Goal: Communication & Community: Answer question/provide support

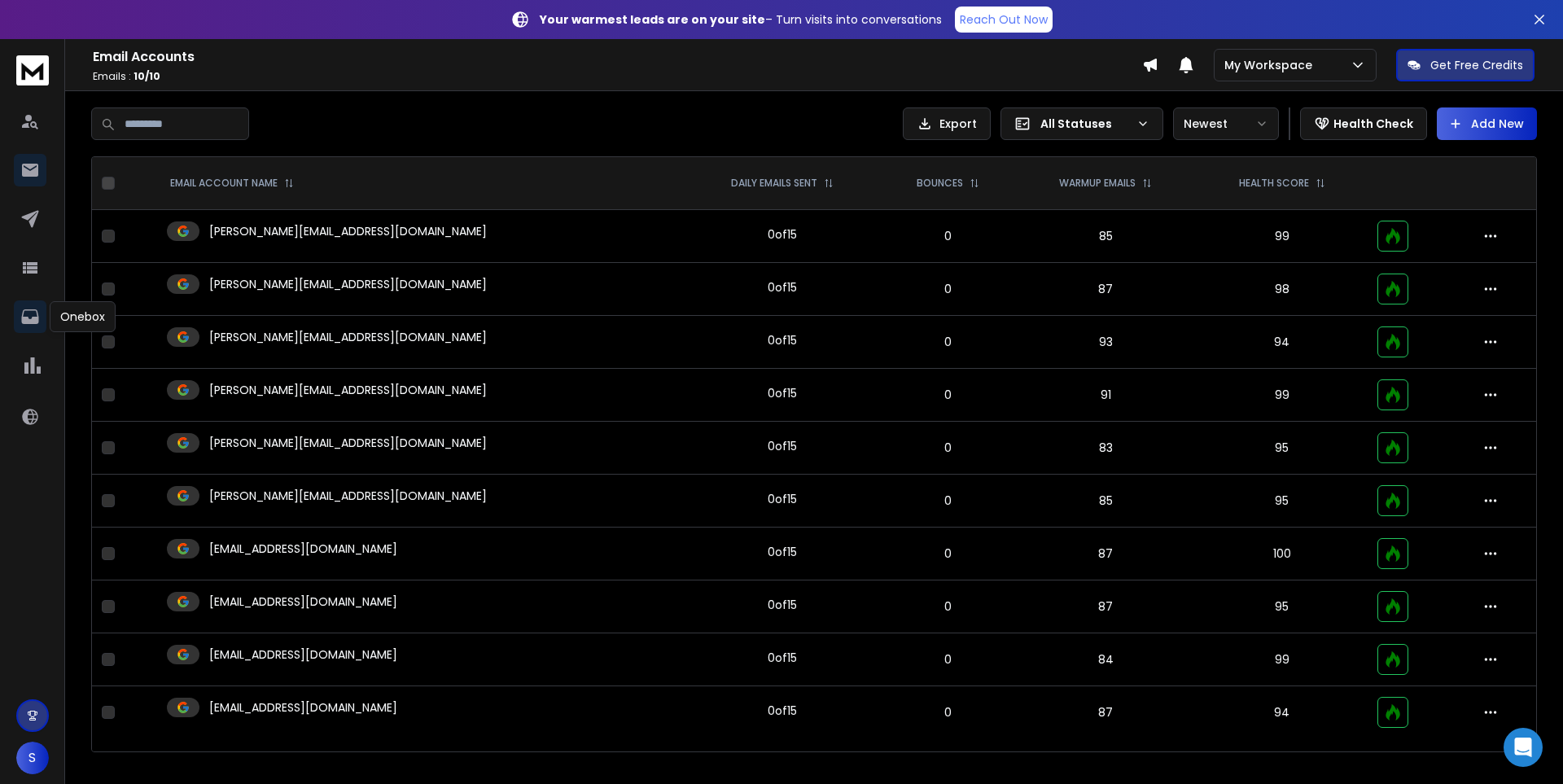
click at [36, 315] on icon at bounding box center [30, 317] width 19 height 19
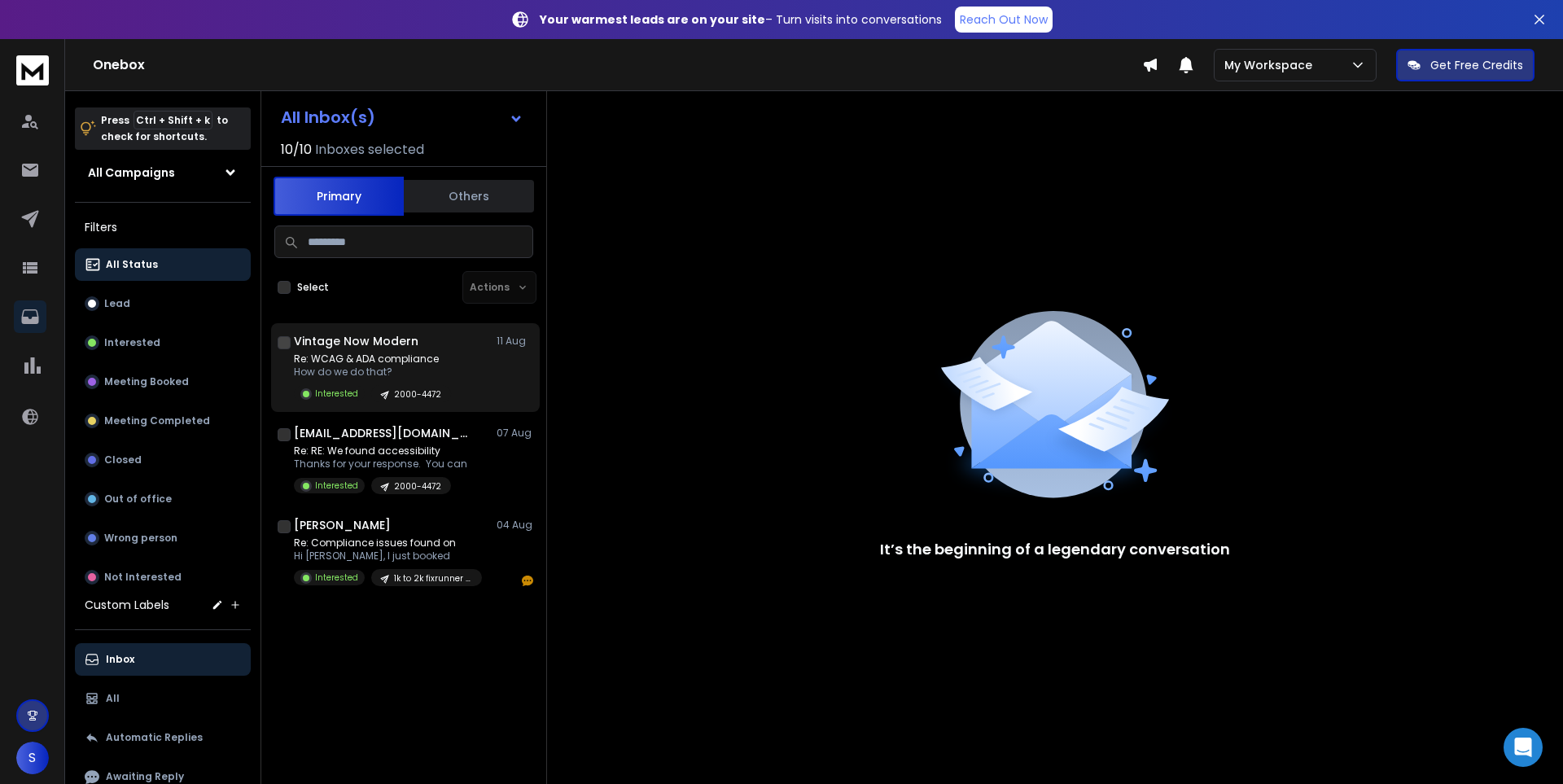
click at [372, 363] on p "Re: WCAG & ADA compliance" at bounding box center [372, 359] width 158 height 13
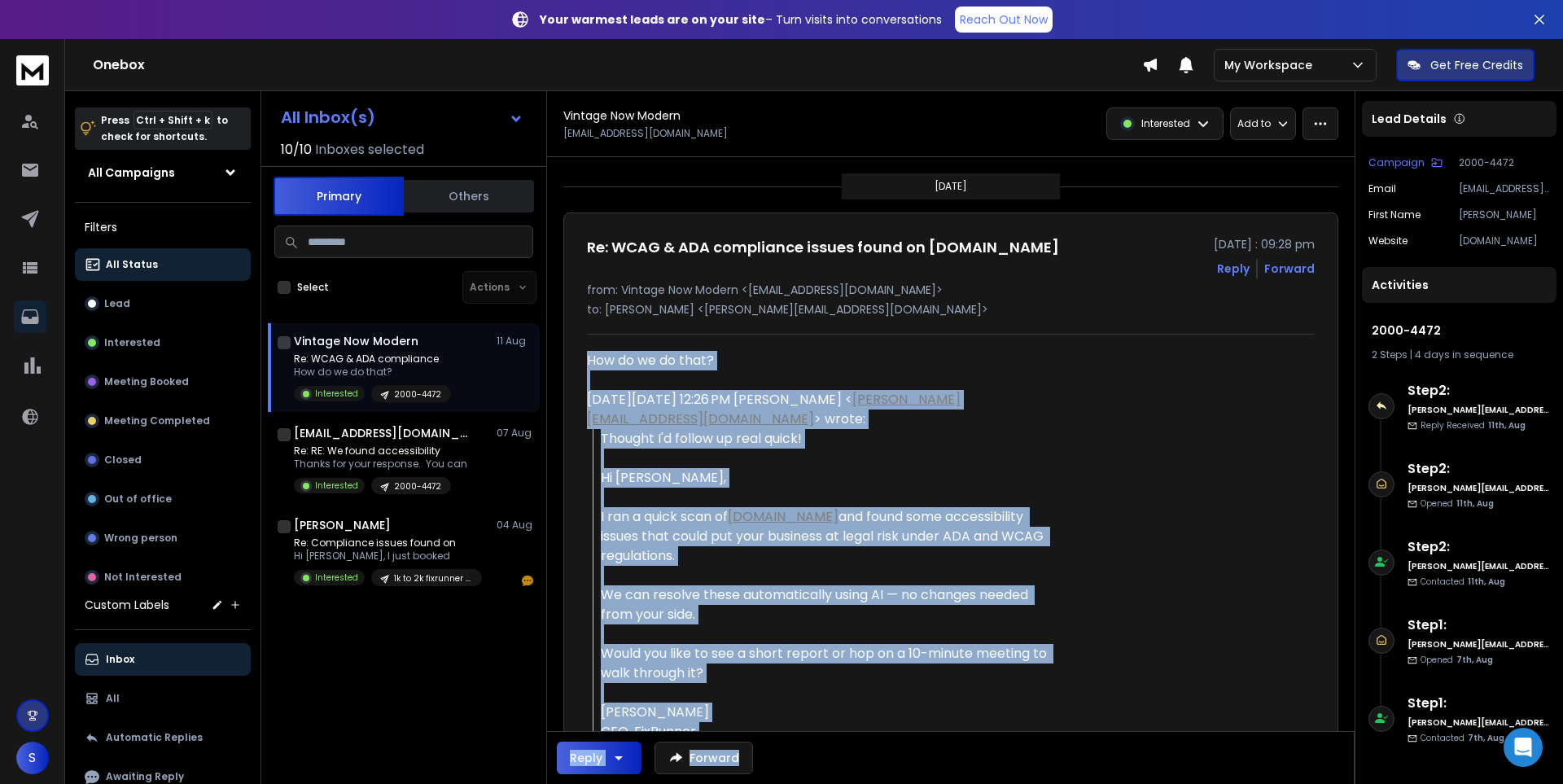
drag, startPoint x: 581, startPoint y: 356, endPoint x: 807, endPoint y: 770, distance: 471.7
click at [807, 770] on div "Vintage Now Modern Vintage Now Modern [EMAIL_ADDRESS][DOMAIN_NAME] Interested A…" at bounding box center [951, 483] width 808 height 784
click at [608, 363] on div "How do we do that?" at bounding box center [825, 361] width 475 height 19
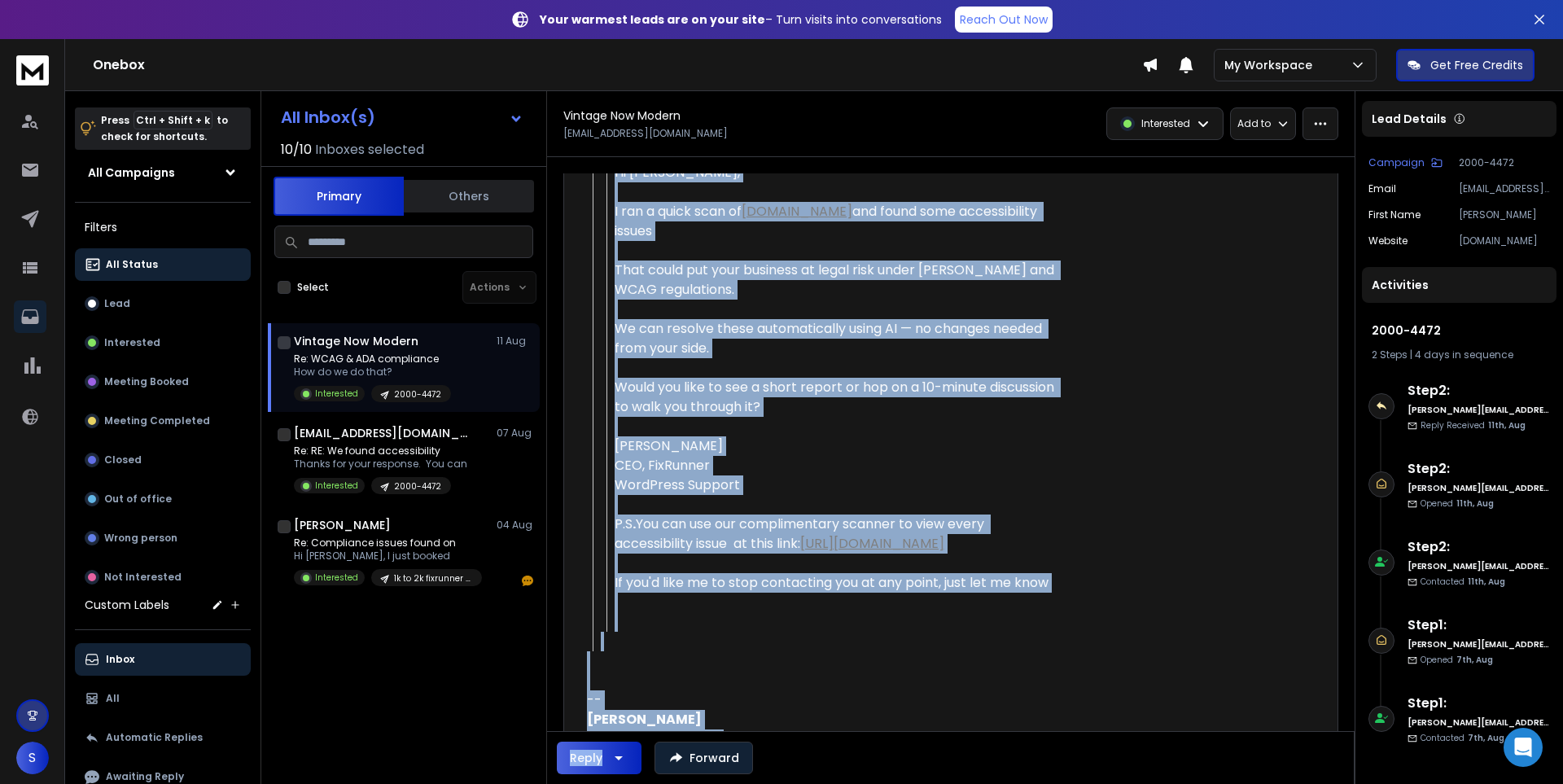
scroll to position [1043, 0]
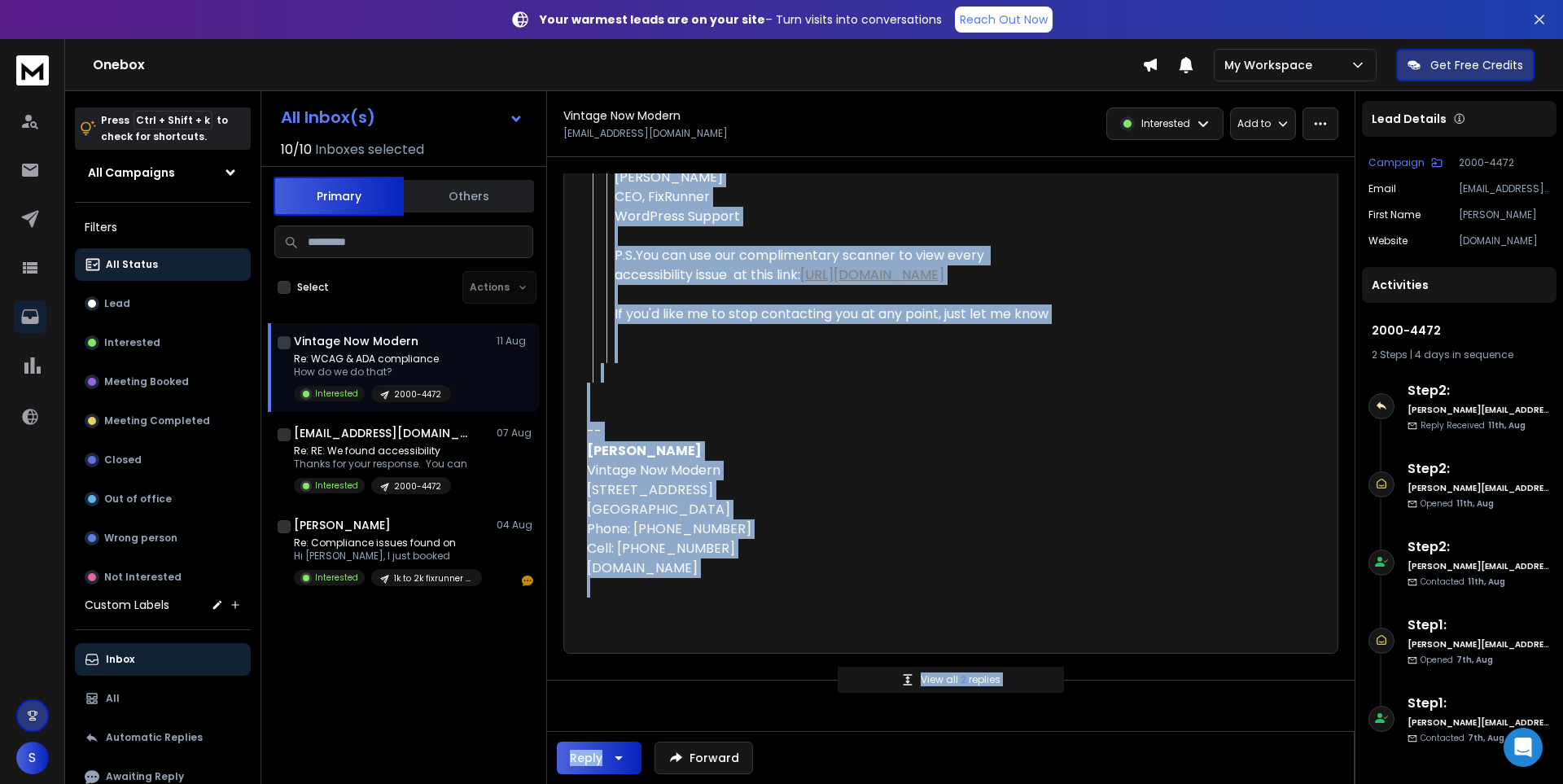
copy div "Lor ip do si amet? Co Adi, Eli 48, 1268 se 81:00 DO Eiu Tempor < inc.utlabo@etd…"
drag, startPoint x: 591, startPoint y: 358, endPoint x: 1138, endPoint y: 319, distance: 548.4
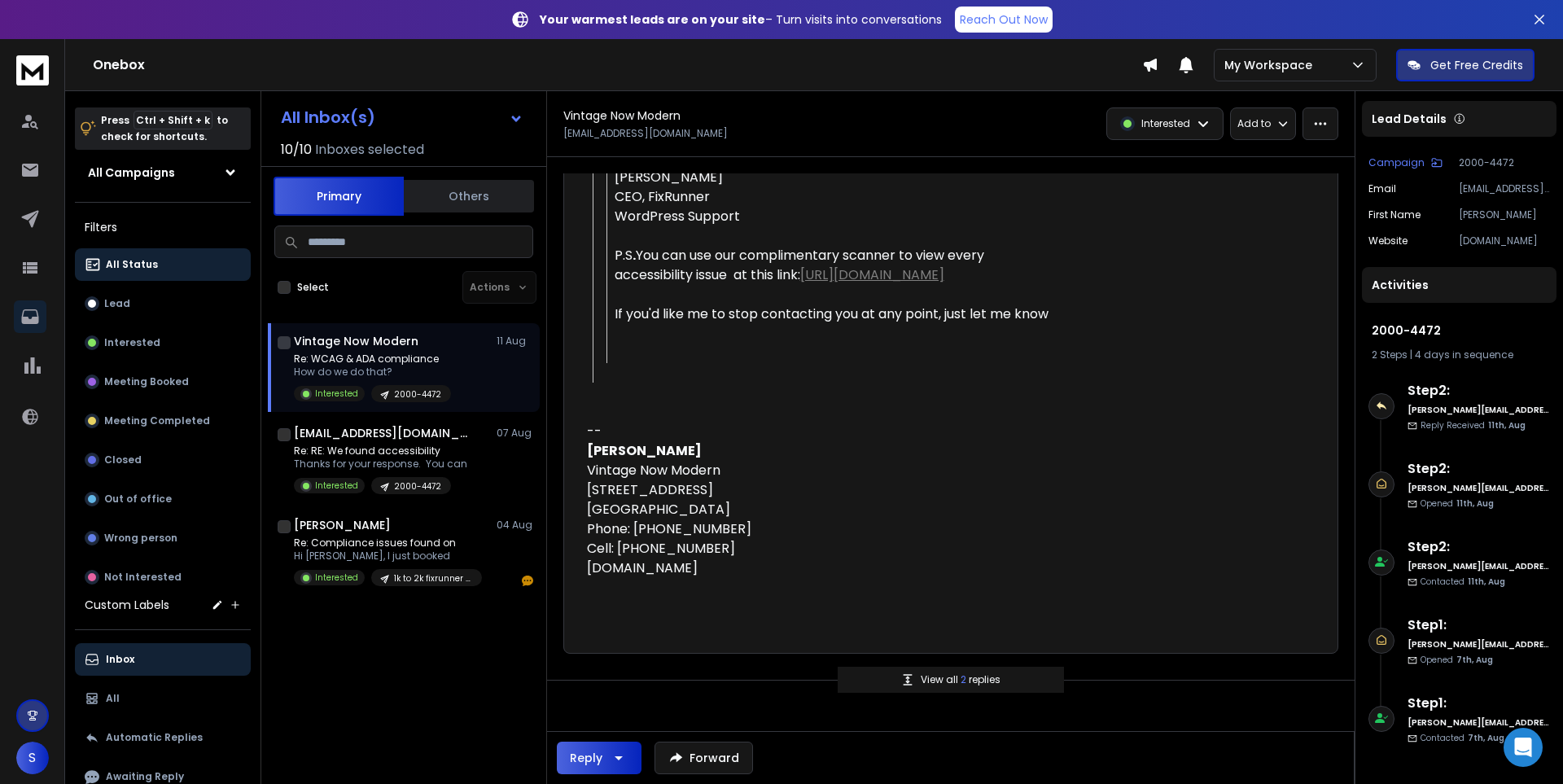
click at [744, 353] on div at bounding box center [839, 353] width 448 height 19
drag, startPoint x: 991, startPoint y: 273, endPoint x: 811, endPoint y: 278, distance: 180.1
click at [811, 278] on div "P.S . You can use our complimentary scanner to view every accessibility issue a…" at bounding box center [839, 265] width 448 height 39
copy link "[URL][DOMAIN_NAME]"
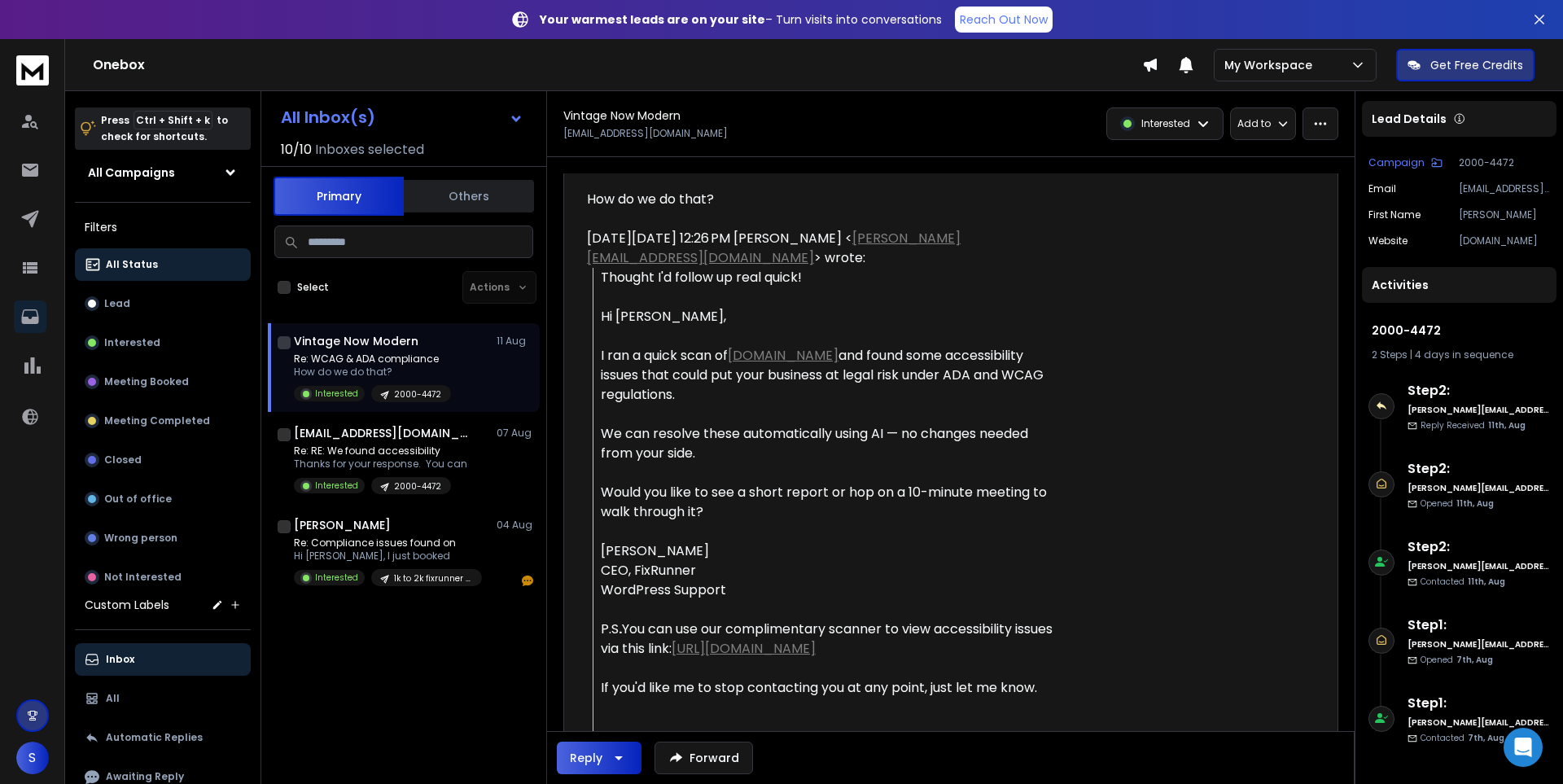
scroll to position [0, 0]
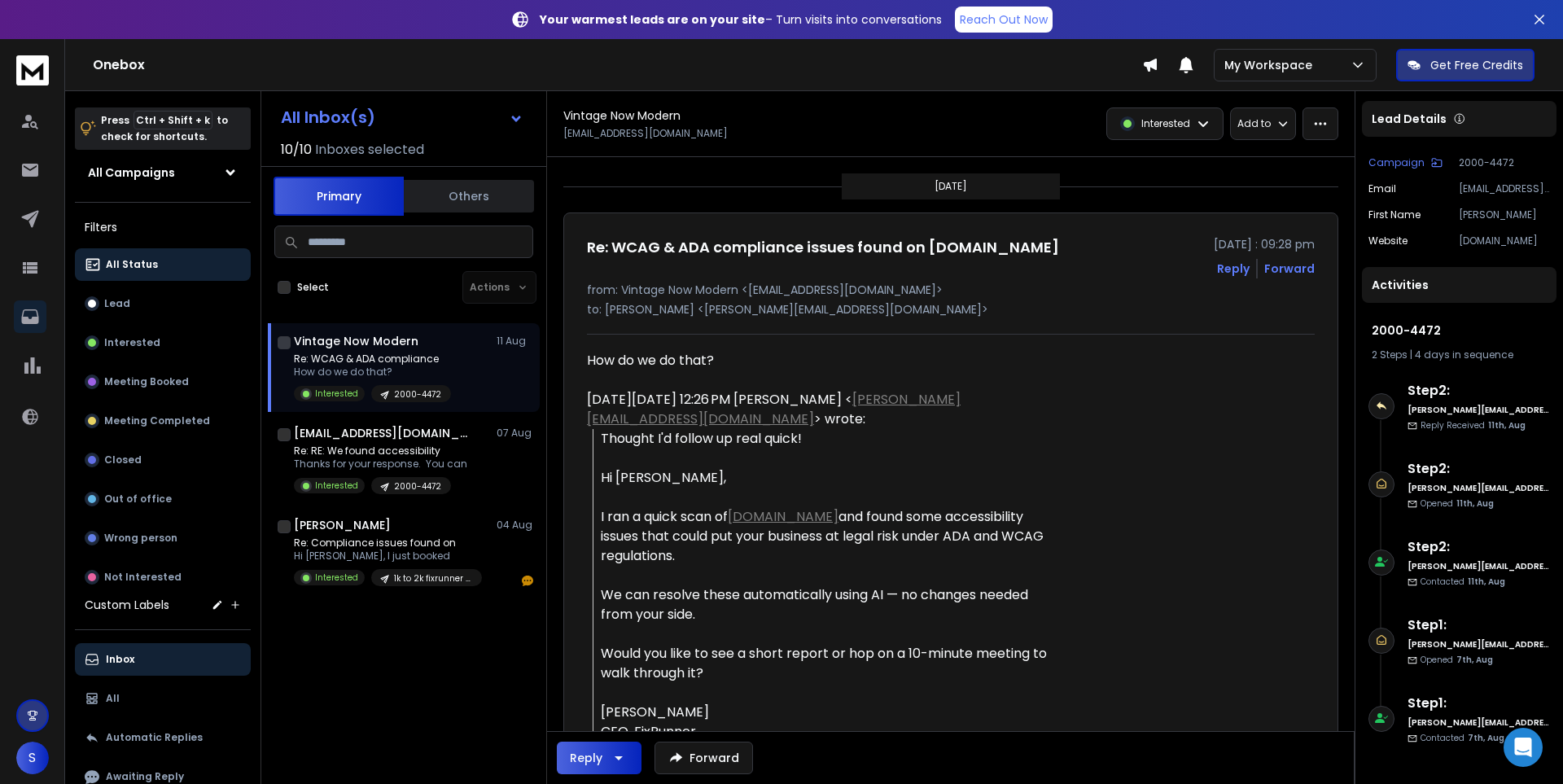
drag, startPoint x: 928, startPoint y: 245, endPoint x: 1108, endPoint y: 245, distance: 180.0
click at [1060, 245] on h1 "Re: WCAG & ADA compliance issues found on [DOMAIN_NAME]" at bounding box center [823, 247] width 473 height 23
copy h1 "[DOMAIN_NAME]"
click at [1230, 268] on button "Reply" at bounding box center [1233, 268] width 33 height 17
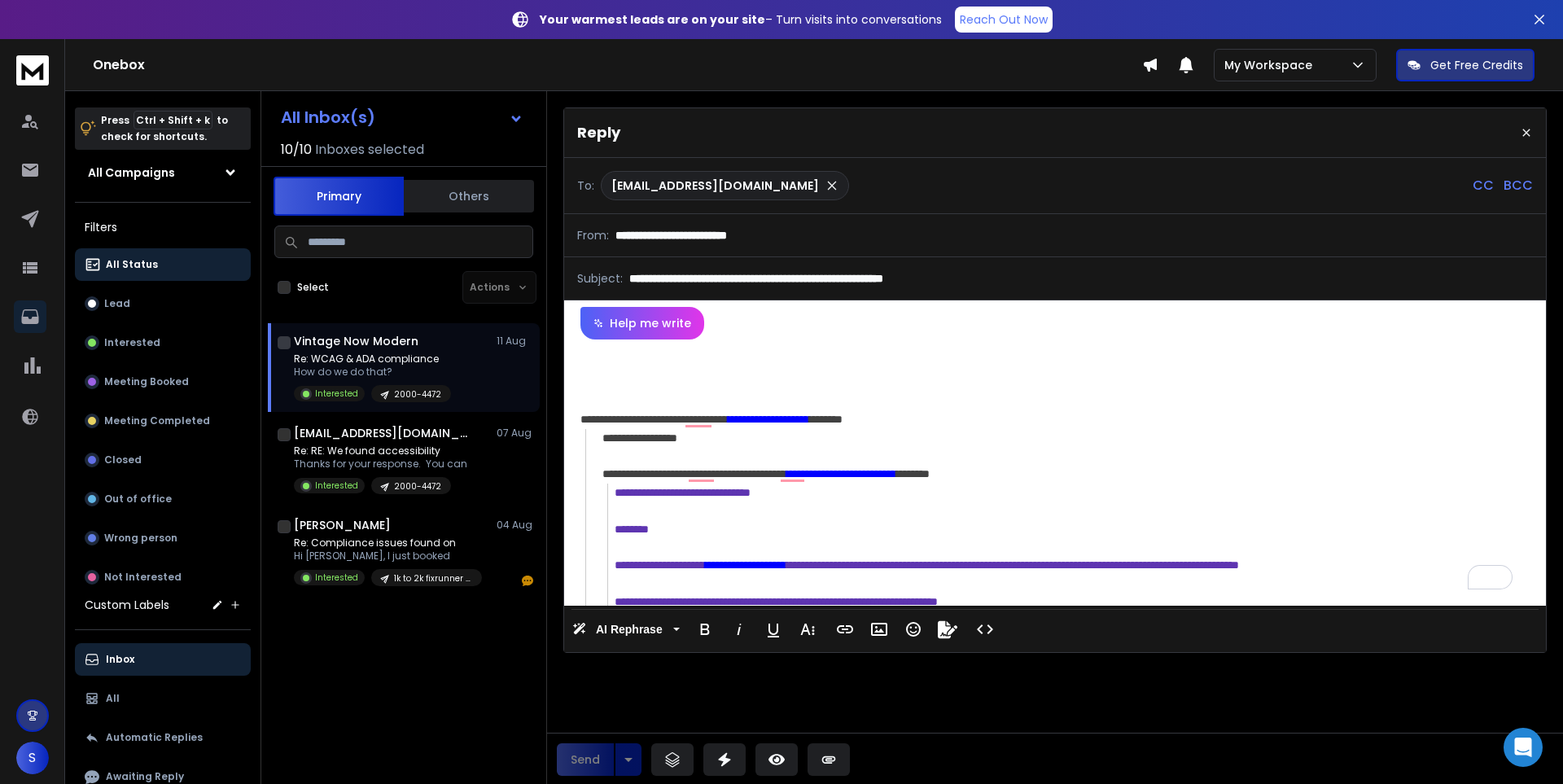
click at [1041, 110] on div "Reply" at bounding box center [1055, 133] width 982 height 49
click at [636, 357] on div "To enrich screen reader interactions, please activate Accessibility in Grammarl…" at bounding box center [1055, 364] width 950 height 18
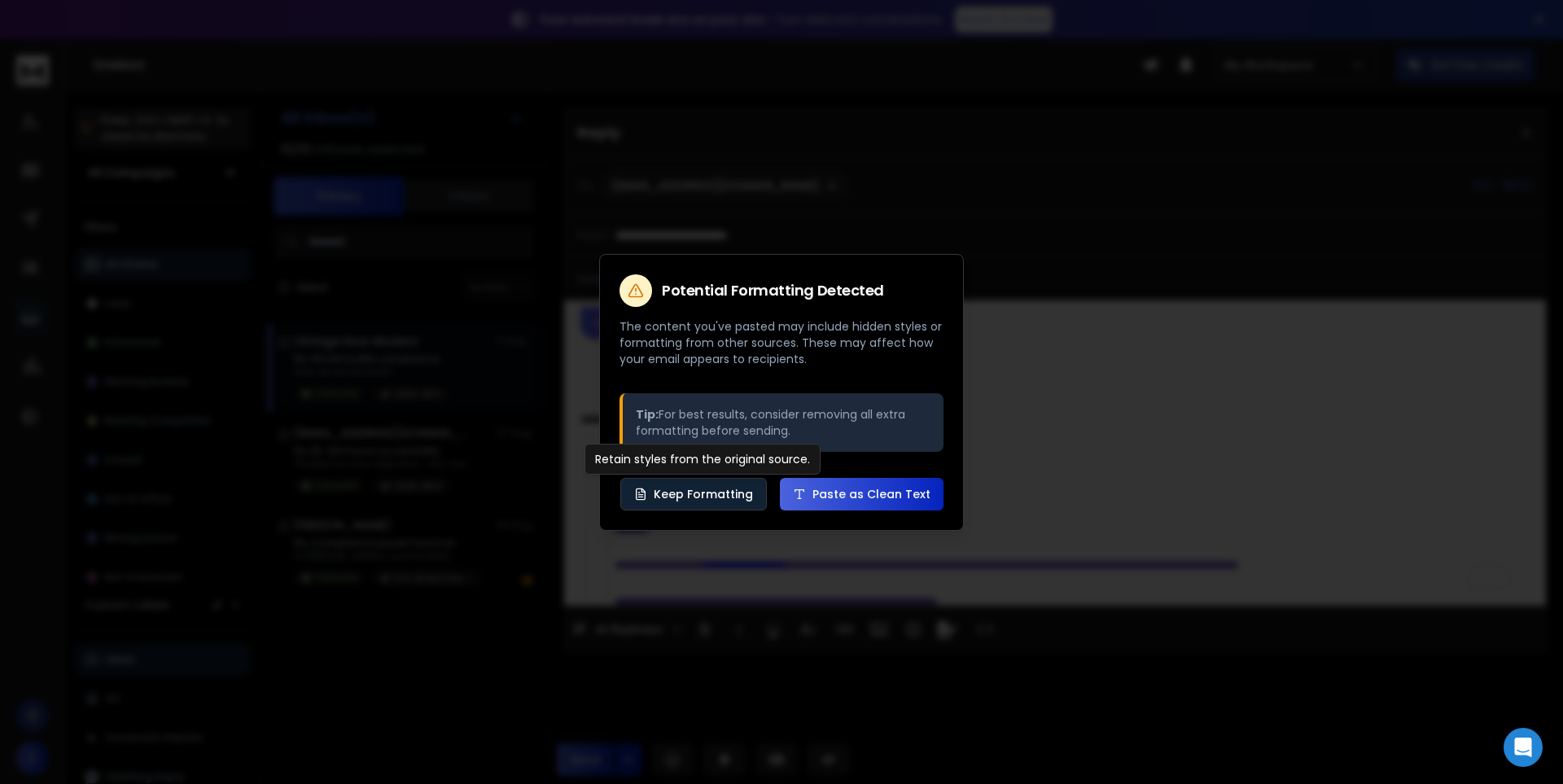
click at [729, 495] on button "Keep Formatting" at bounding box center [693, 494] width 147 height 33
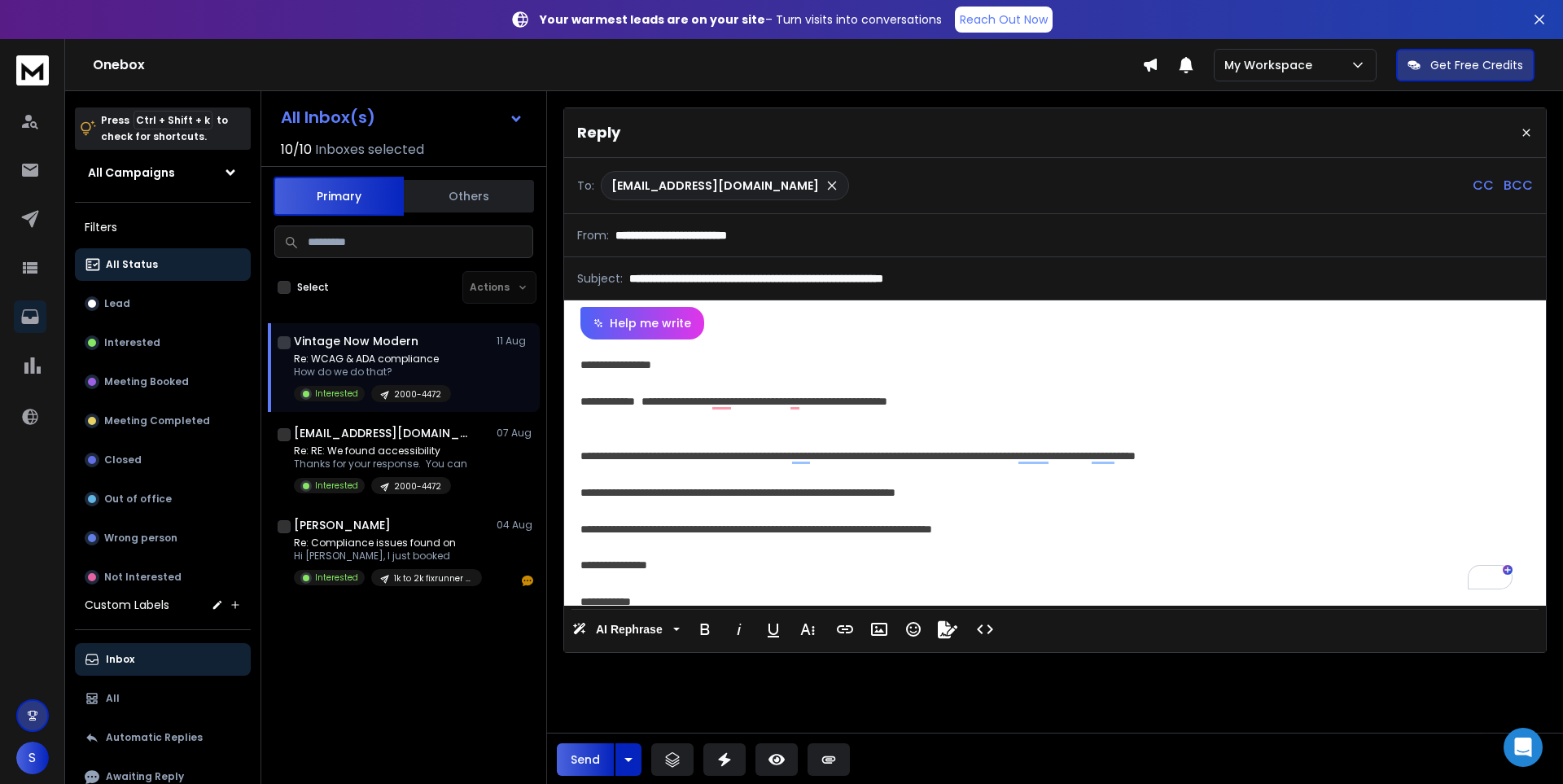
click at [598, 424] on p "To enrich screen reader interactions, please activate Accessibility in Grammarl…" at bounding box center [1055, 419] width 950 height 18
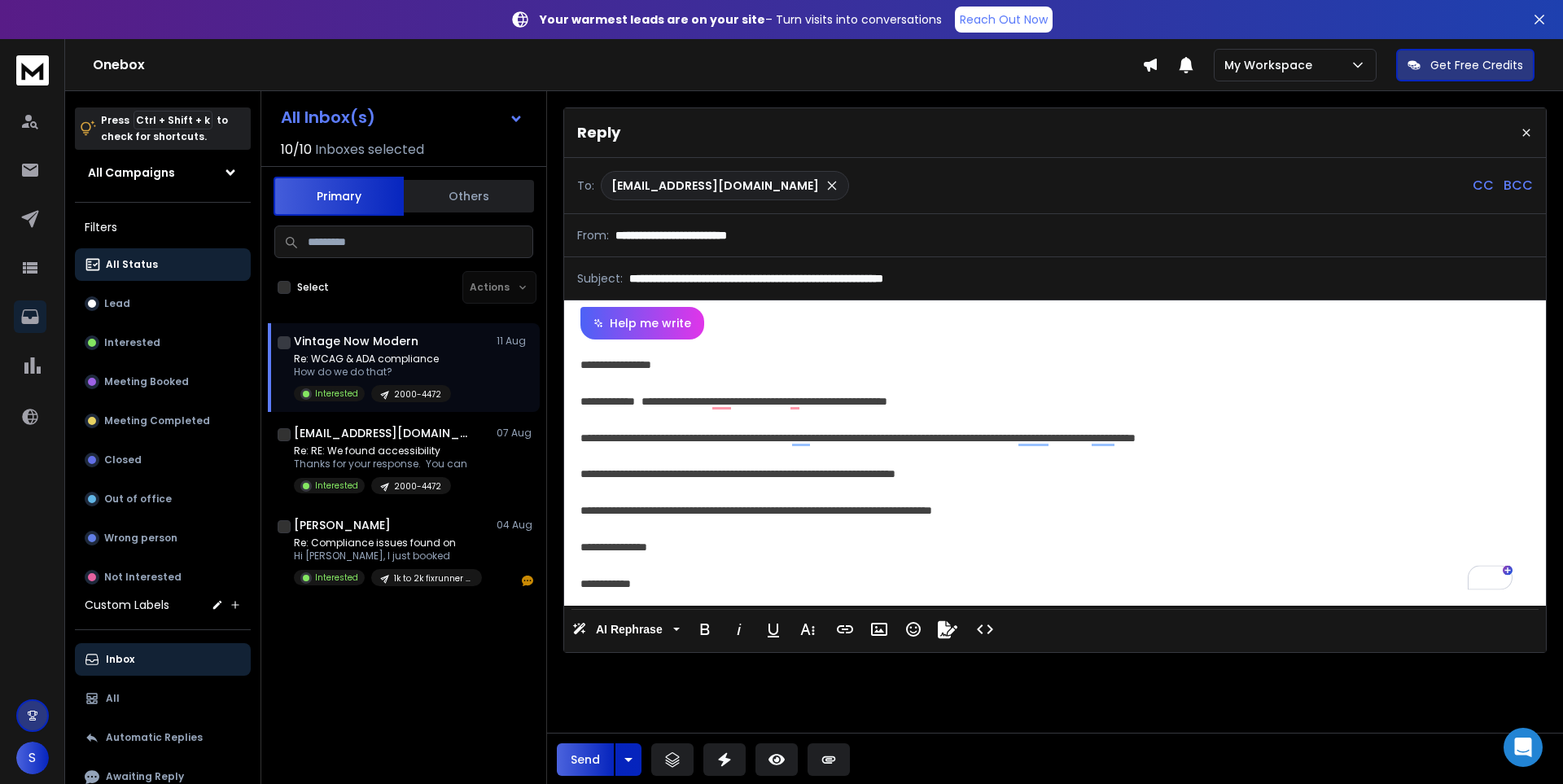
drag, startPoint x: 594, startPoint y: 420, endPoint x: 561, endPoint y: 413, distance: 33.7
click at [561, 413] on div "**********" at bounding box center [1055, 474] width 1016 height 766
click at [585, 451] on p "To enrich screen reader interactions, please activate Accessibility in Grammarl…" at bounding box center [1055, 456] width 950 height 18
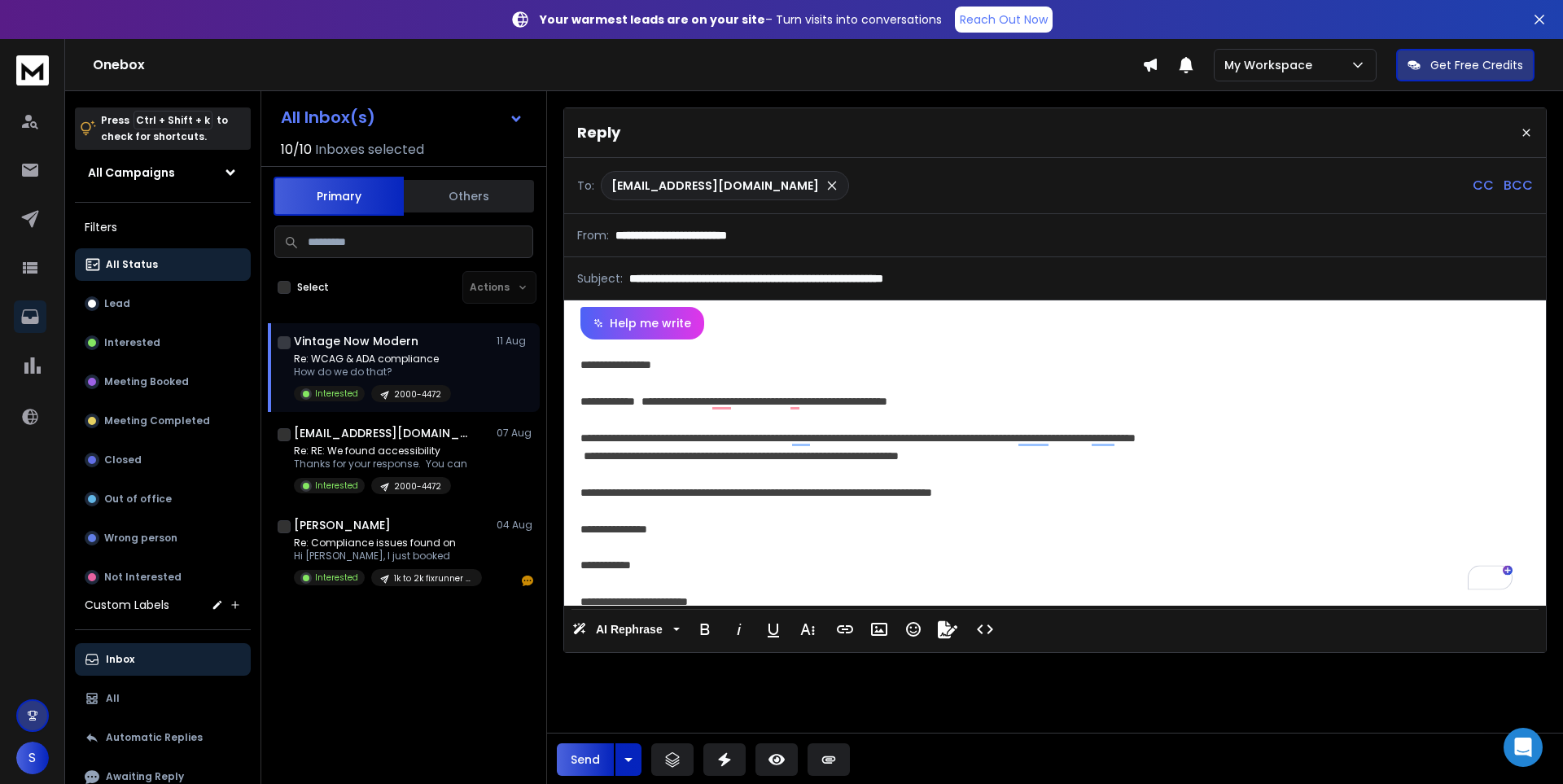
click at [595, 471] on p "To enrich screen reader interactions, please activate Accessibility in Grammarl…" at bounding box center [1055, 473] width 950 height 18
click at [587, 550] on p "To enrich screen reader interactions, please activate Accessibility in Grammarl…" at bounding box center [1055, 547] width 950 height 18
click at [592, 565] on p "To enrich screen reader interactions, please activate Accessibility in Grammarl…" at bounding box center [1055, 565] width 950 height 18
click at [592, 509] on p "To enrich screen reader interactions, please activate Accessibility in Grammarl…" at bounding box center [1055, 510] width 950 height 18
click at [998, 487] on p "**********" at bounding box center [1046, 493] width 932 height 18
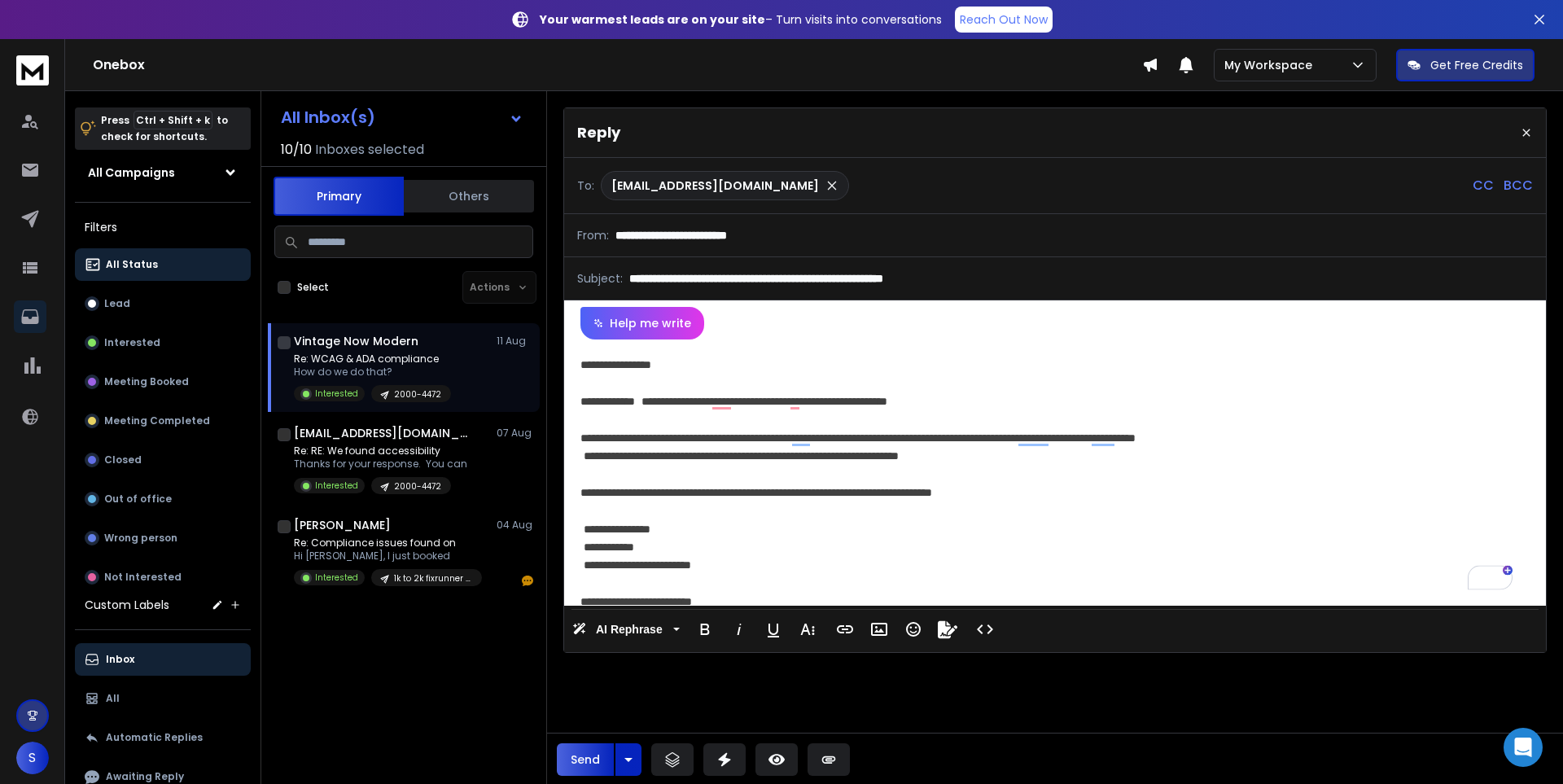
click at [593, 580] on p "To enrich screen reader interactions, please activate Accessibility in Grammarl…" at bounding box center [1053, 583] width 944 height 18
drag, startPoint x: 553, startPoint y: 543, endPoint x: 541, endPoint y: 541, distance: 12.2
click at [541, 541] on div "**********" at bounding box center [912, 483] width 1302 height 784
drag, startPoint x: 583, startPoint y: 561, endPoint x: 557, endPoint y: 560, distance: 26.0
click at [557, 560] on div "**********" at bounding box center [1055, 474] width 1016 height 766
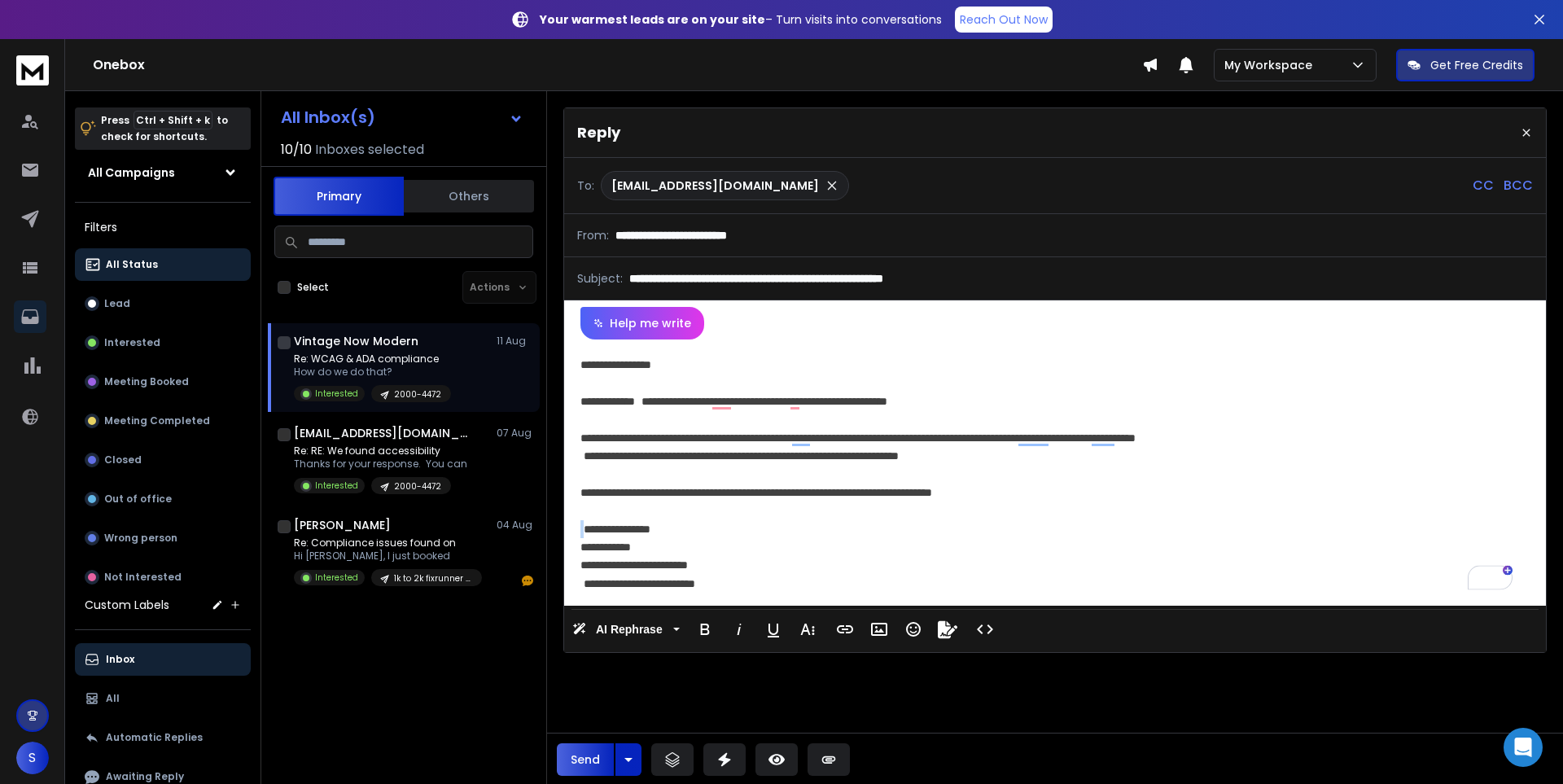
drag, startPoint x: 583, startPoint y: 527, endPoint x: 546, endPoint y: 523, distance: 37.2
click at [546, 523] on div "**********" at bounding box center [912, 483] width 1302 height 784
drag, startPoint x: 583, startPoint y: 583, endPoint x: 553, endPoint y: 575, distance: 31.0
click at [553, 575] on div "**********" at bounding box center [1055, 474] width 1016 height 766
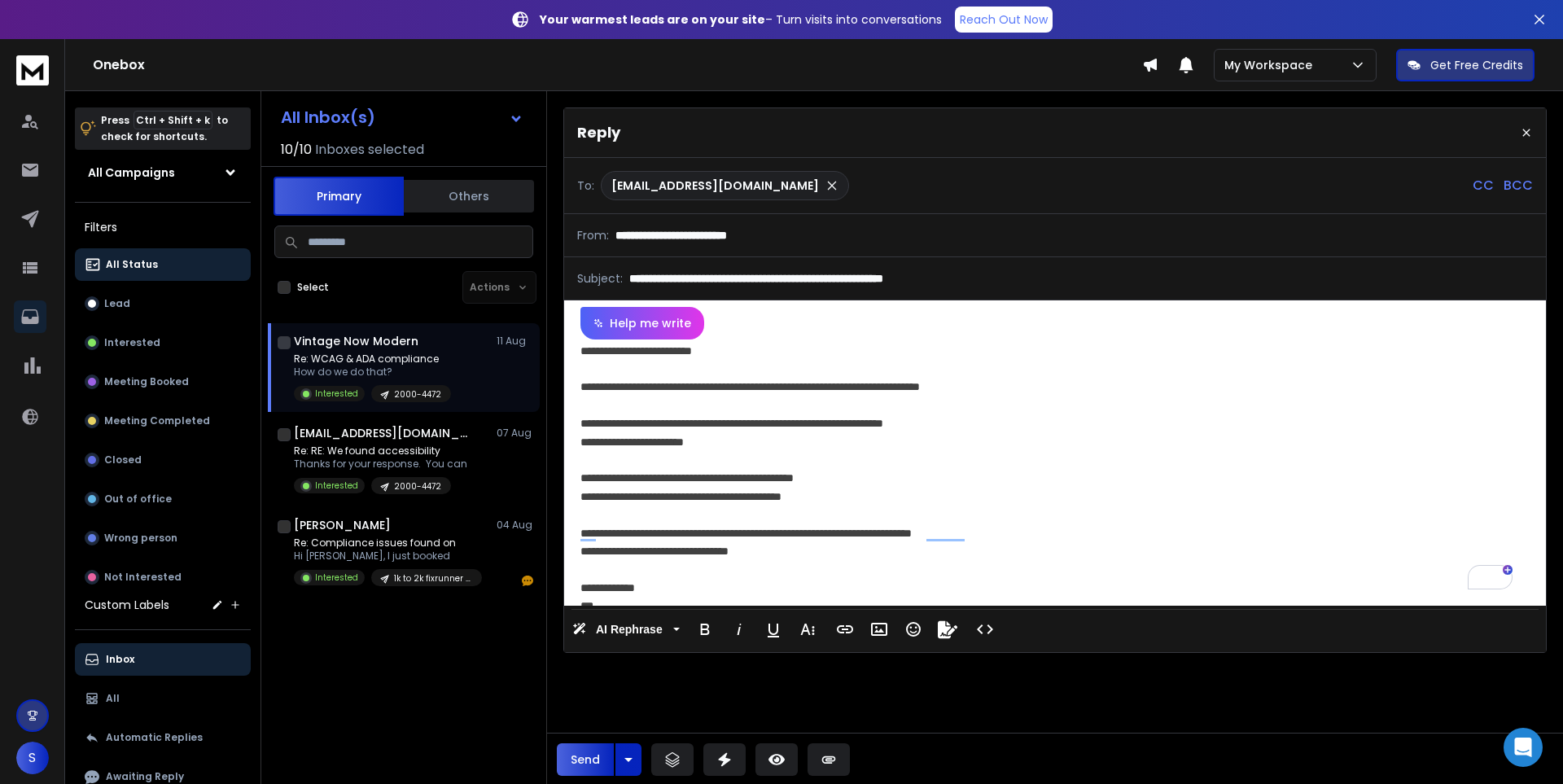
click at [589, 760] on button "Send" at bounding box center [585, 759] width 57 height 33
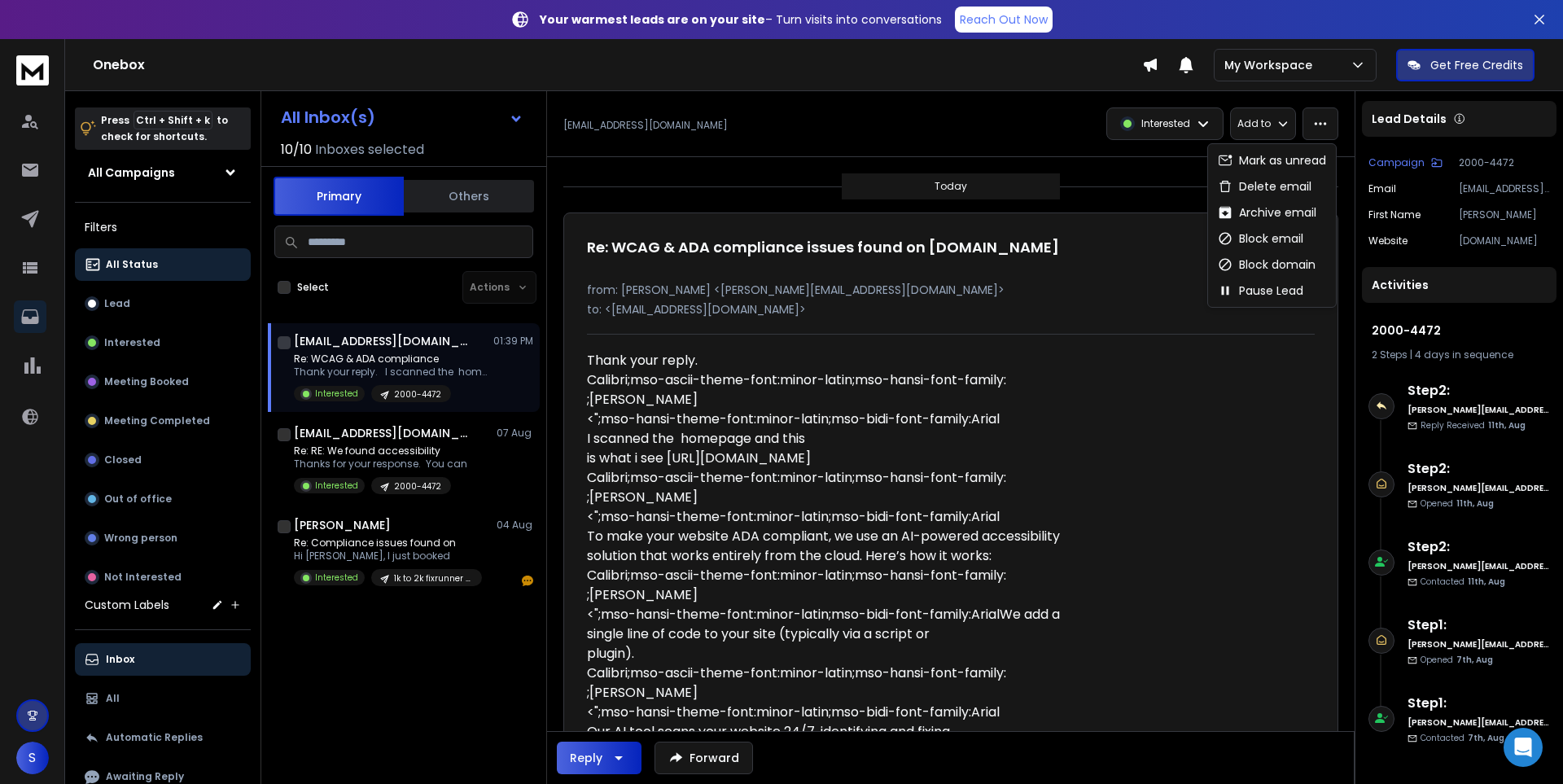
click at [1317, 125] on icon "button" at bounding box center [1321, 123] width 12 height 3
click at [1260, 213] on div "Archive email" at bounding box center [1267, 212] width 99 height 17
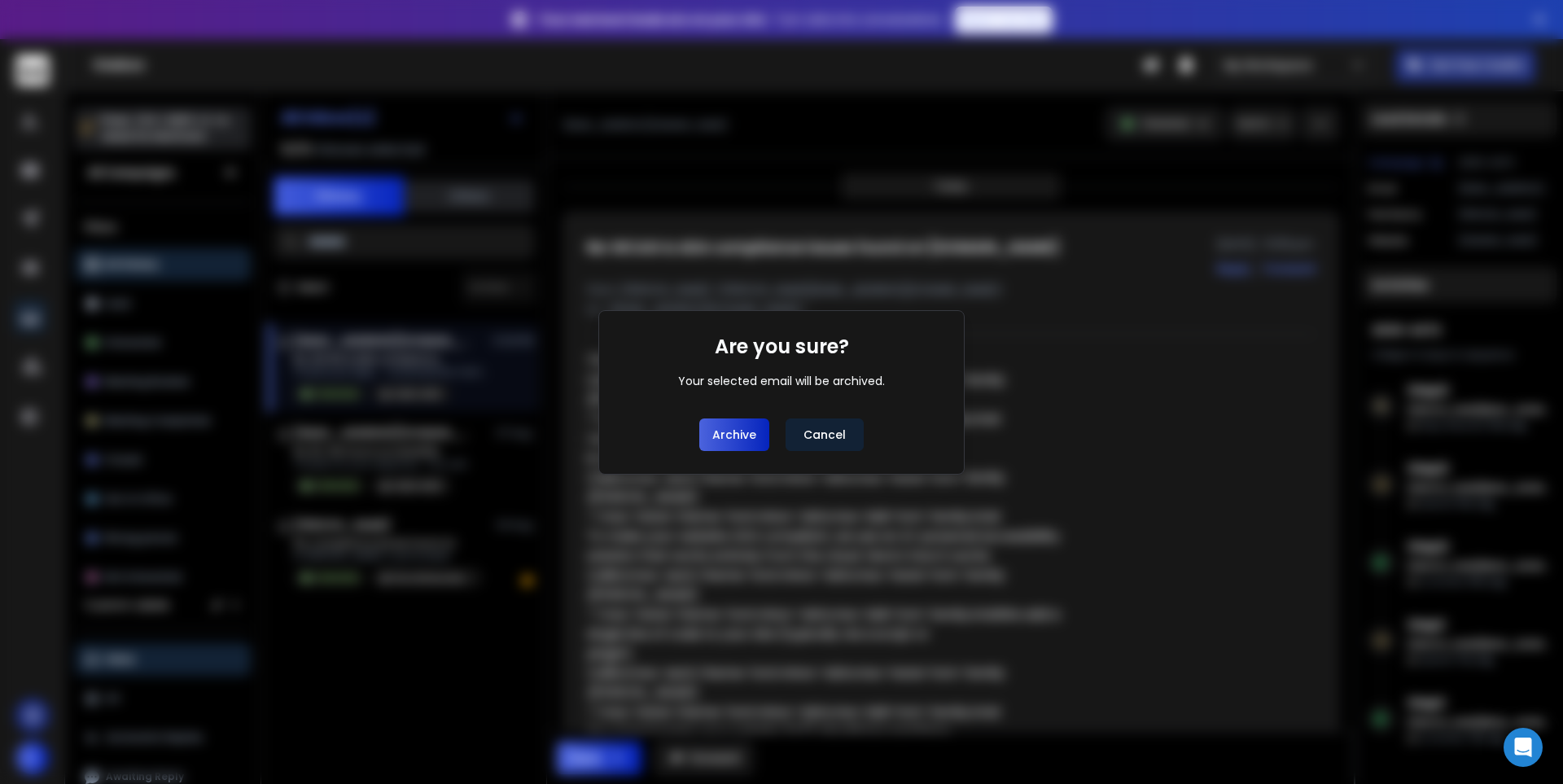
click at [730, 432] on p "archive" at bounding box center [735, 435] width 44 height 17
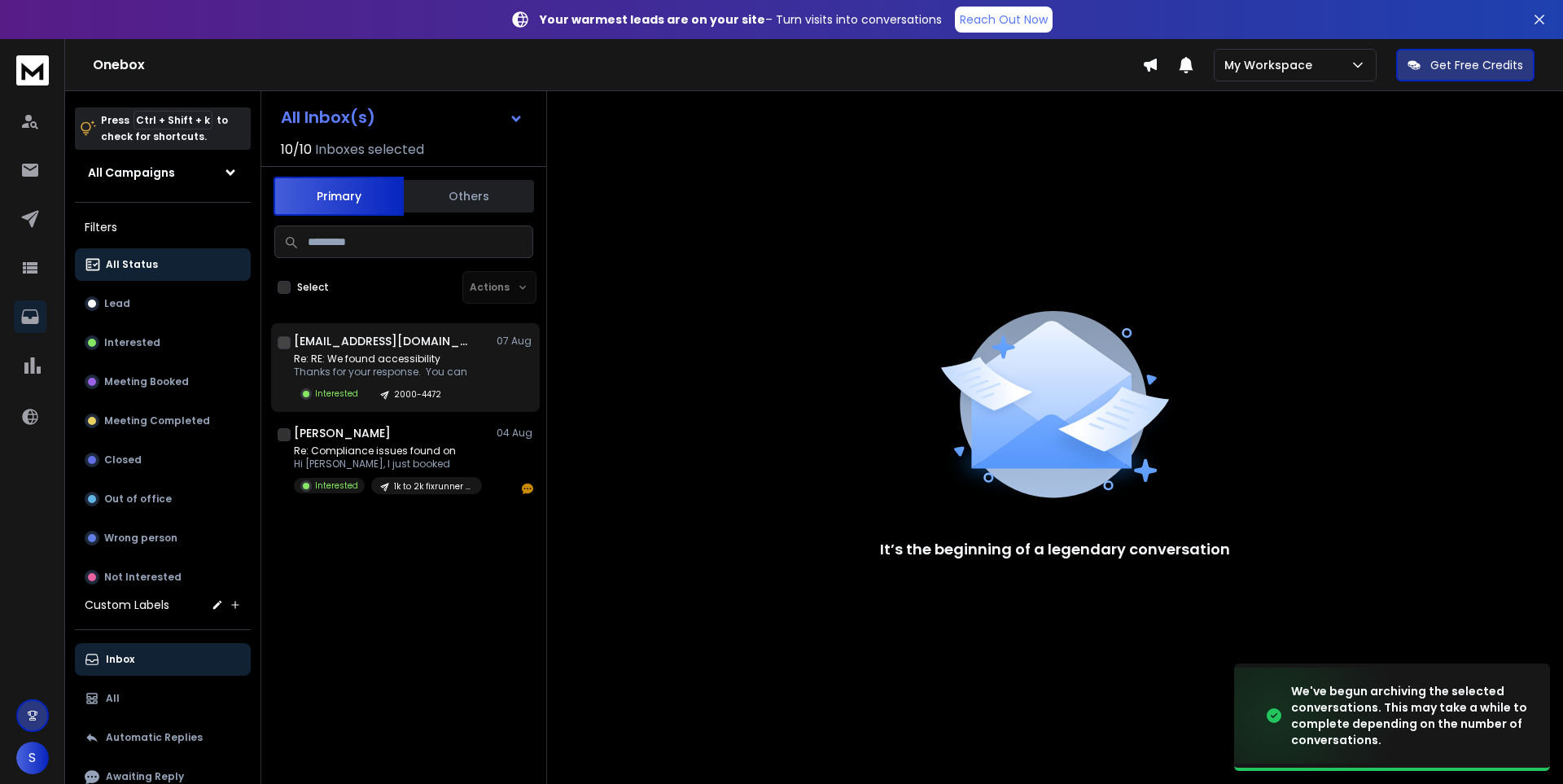
click at [390, 360] on p "Re: RE: We found accessibility" at bounding box center [380, 359] width 173 height 13
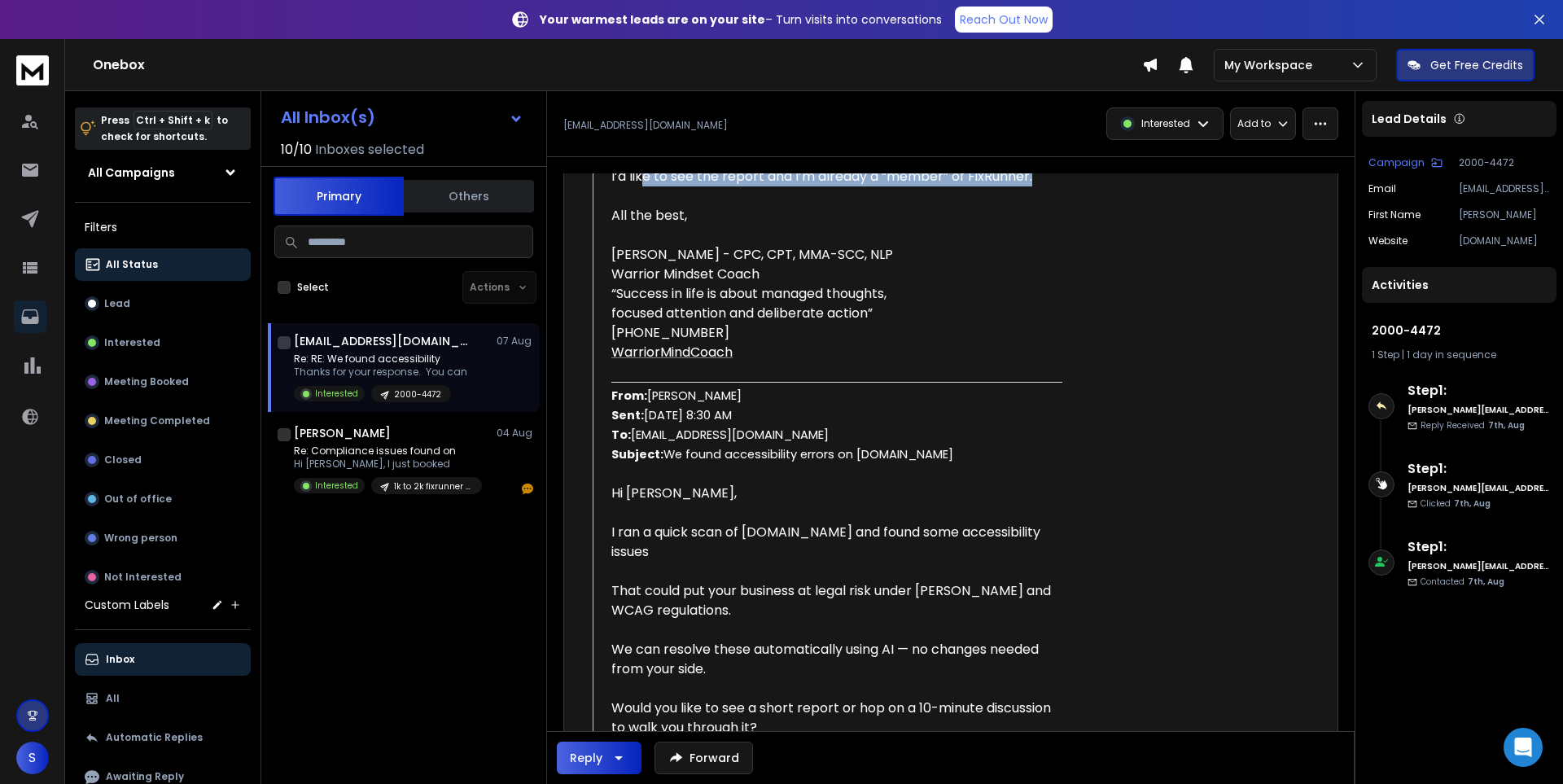
drag, startPoint x: 697, startPoint y: 223, endPoint x: 1062, endPoint y: 209, distance: 365.3
click at [1062, 209] on div "Thanks for your response. You can run a free accessibility scan of your website…" at bounding box center [831, 431] width 488 height 1388
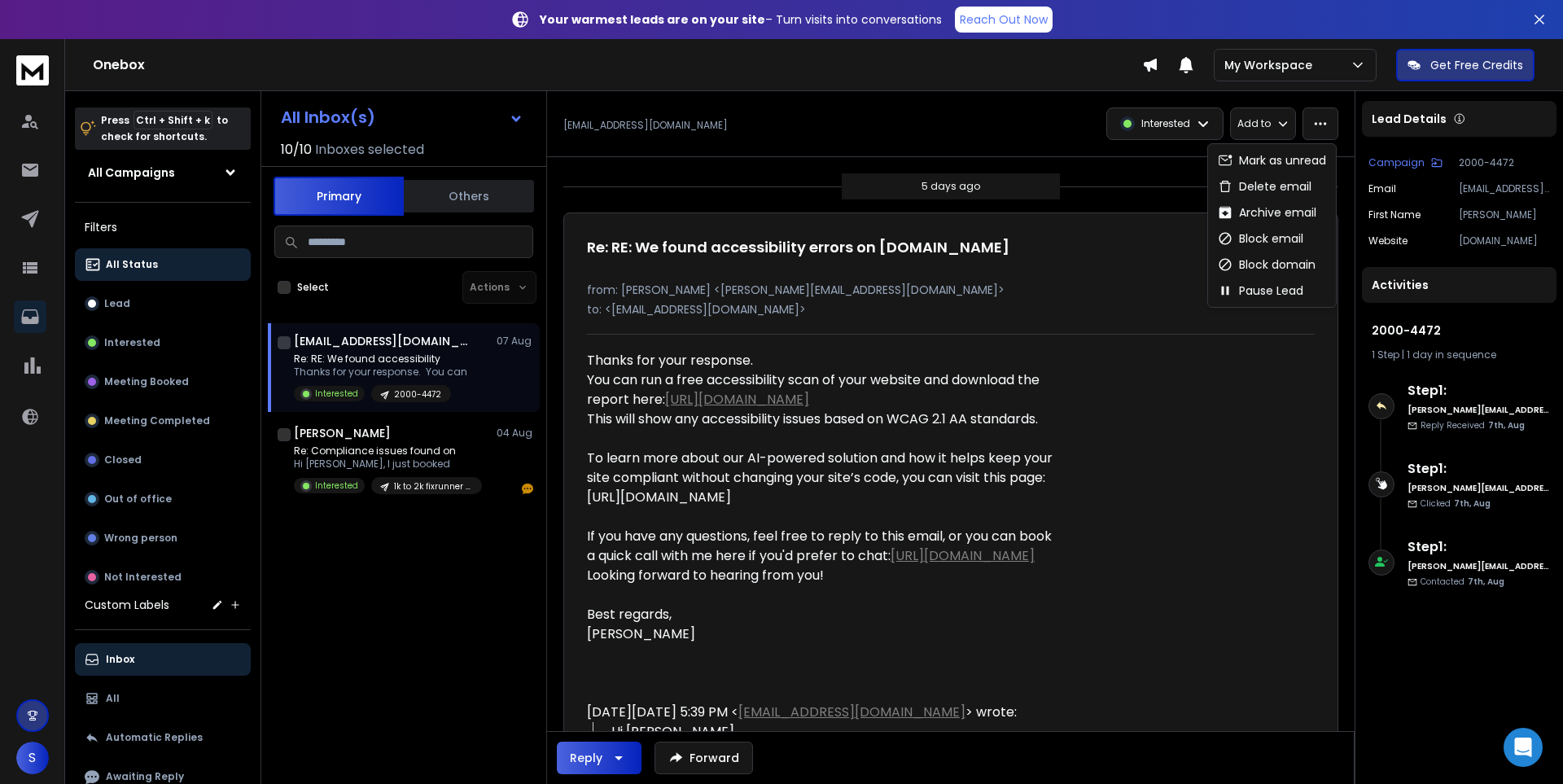
click at [1318, 127] on icon "button" at bounding box center [1320, 123] width 15 height 15
click at [1271, 211] on div "Archive email" at bounding box center [1267, 212] width 99 height 17
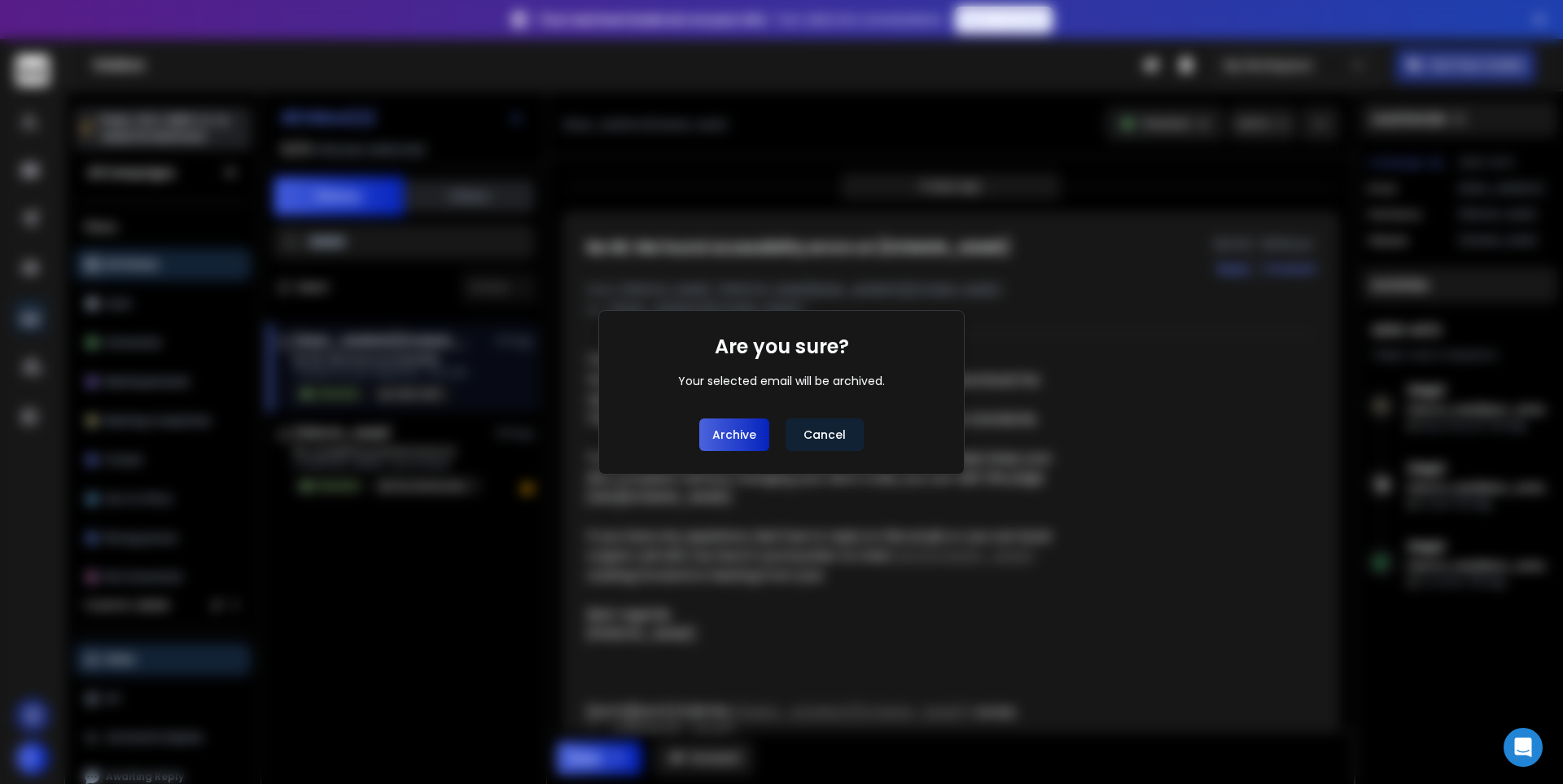
click at [706, 440] on button "archive" at bounding box center [735, 435] width 70 height 33
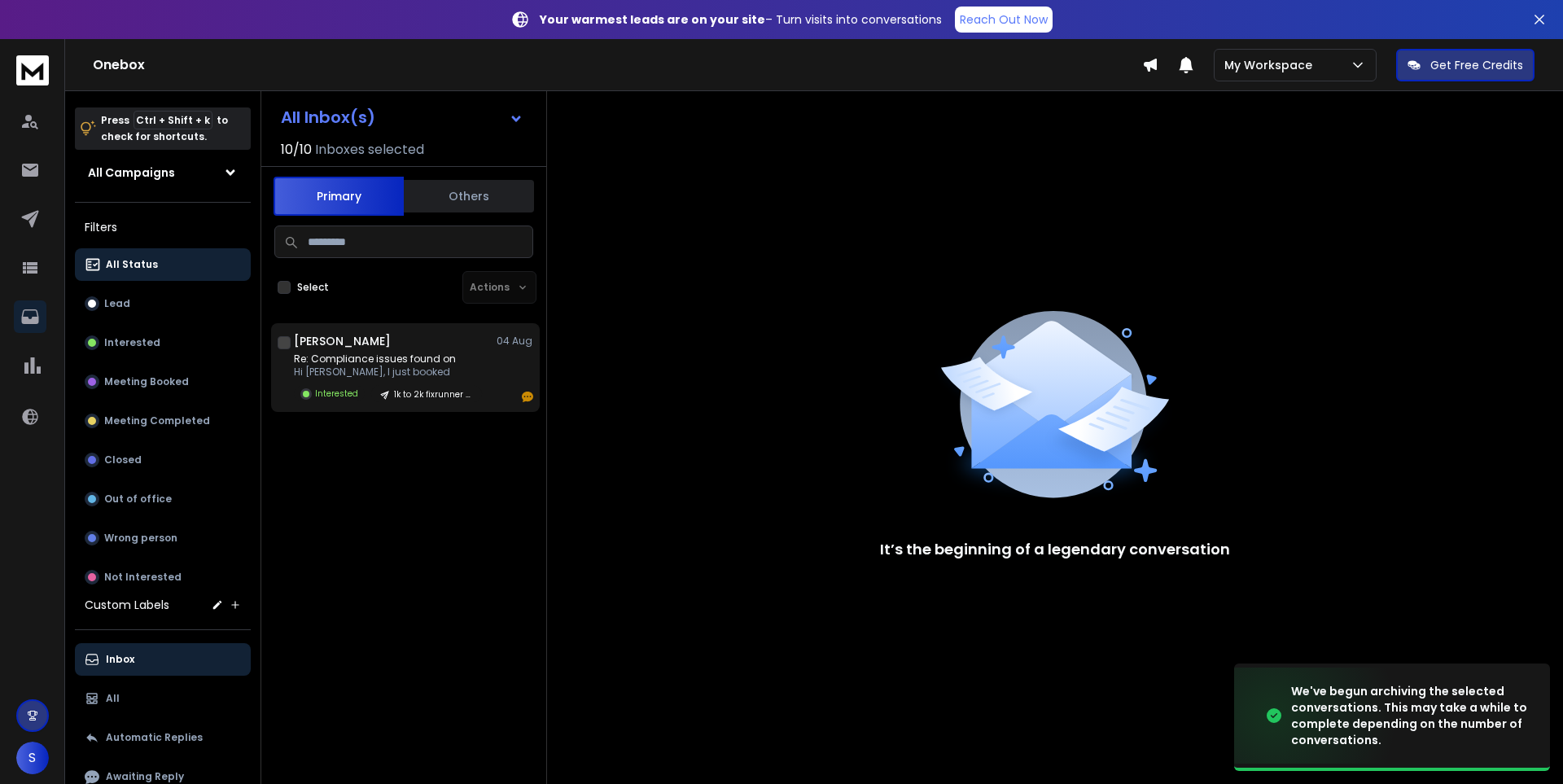
click at [385, 360] on p "Re: Compliance issues found on" at bounding box center [388, 359] width 188 height 13
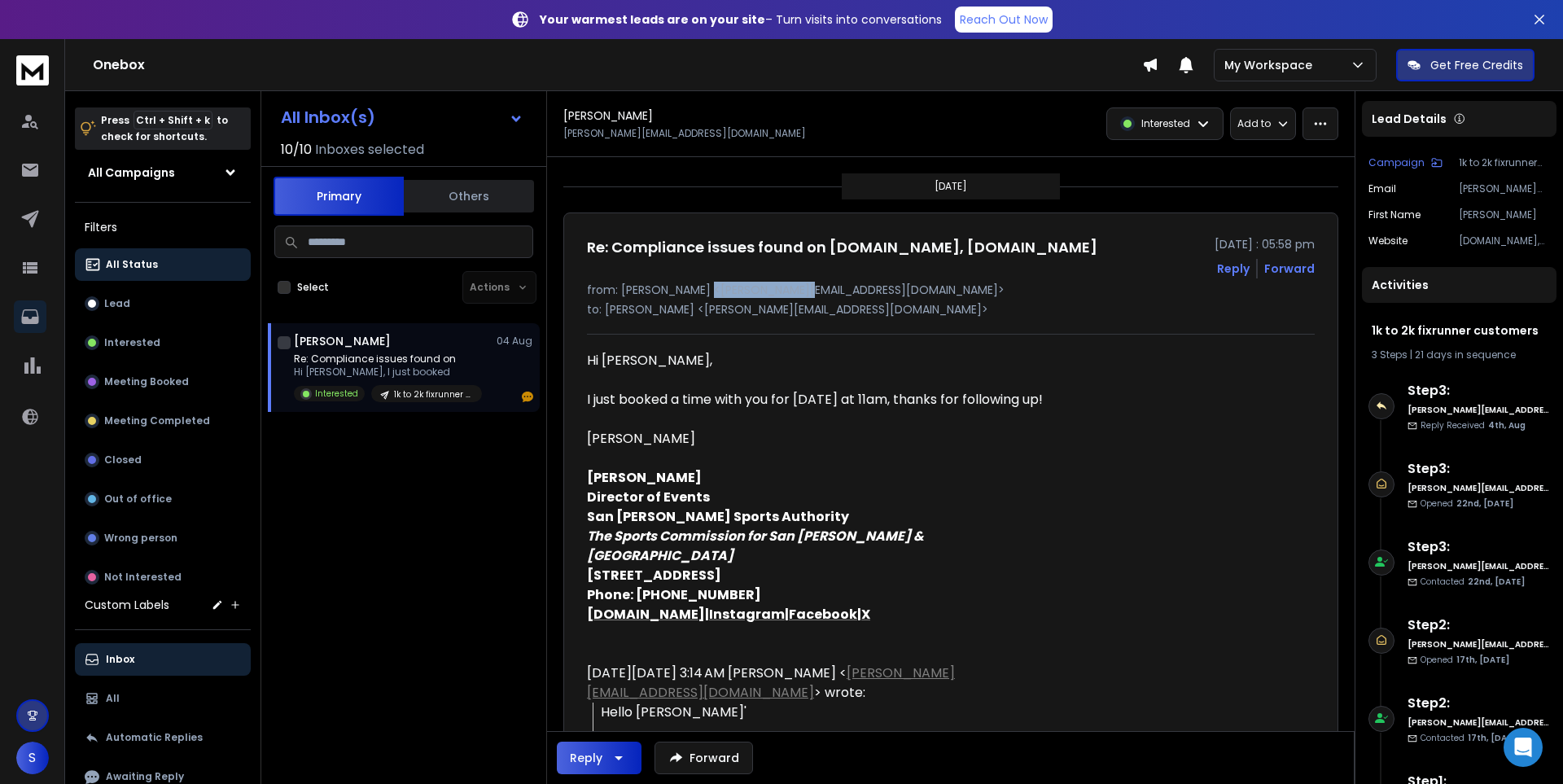
drag, startPoint x: 701, startPoint y: 291, endPoint x: 792, endPoint y: 297, distance: 91.2
click at [792, 297] on p "from: [PERSON_NAME] <[PERSON_NAME][EMAIL_ADDRESS][DOMAIN_NAME]>" at bounding box center [950, 289] width 728 height 17
copy p "[PERSON_NAME][EMAIL_ADDRESS][DOMAIN_NAME]"
click at [1326, 116] on icon "button" at bounding box center [1320, 123] width 15 height 15
click at [1280, 209] on div "Archive email" at bounding box center [1267, 212] width 99 height 17
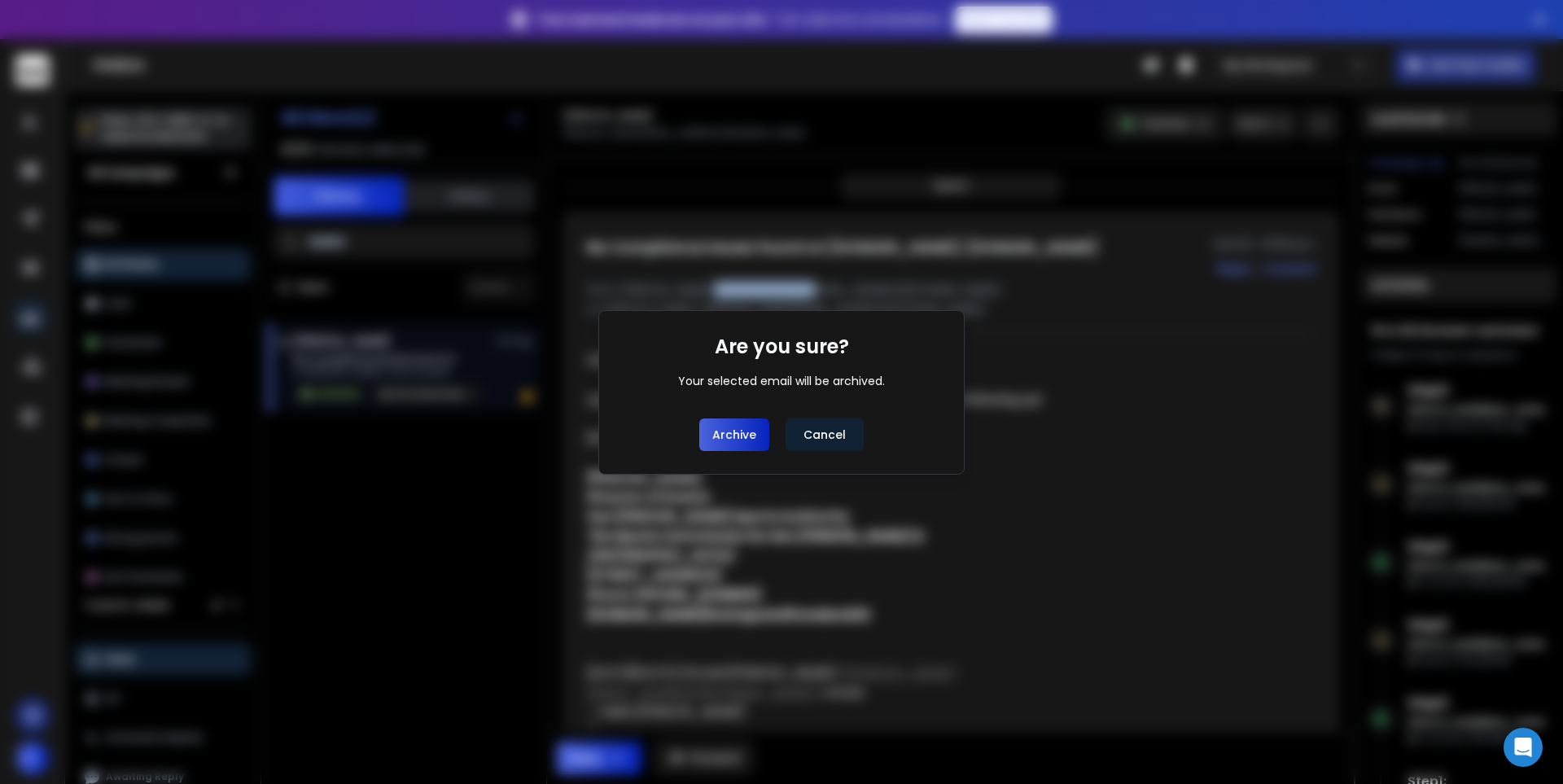
click at [738, 435] on p "archive" at bounding box center [735, 435] width 44 height 17
